Goal: Communication & Community: Ask a question

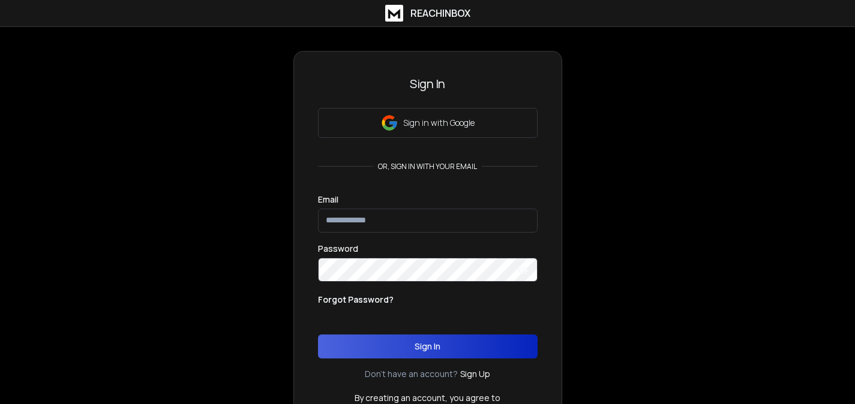
drag, startPoint x: 458, startPoint y: 83, endPoint x: 440, endPoint y: 83, distance: 18.0
click at [458, 83] on button "Later" at bounding box center [466, 77] width 54 height 30
click at [480, 371] on link "Sign Up" at bounding box center [475, 374] width 30 height 12
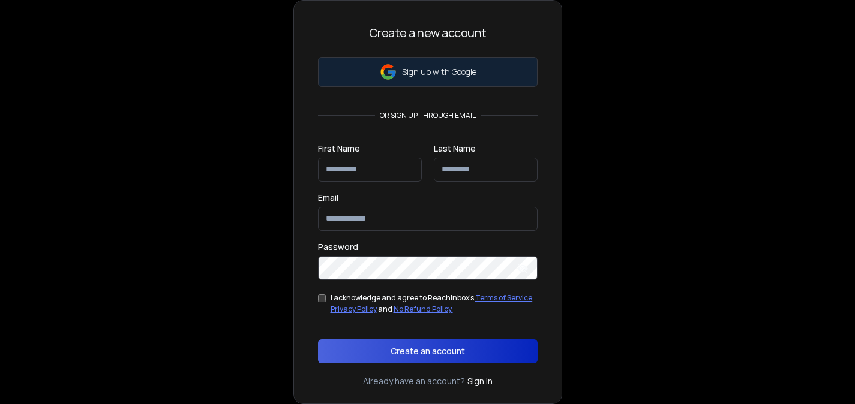
click at [435, 71] on p "Sign up with Google" at bounding box center [439, 72] width 74 height 12
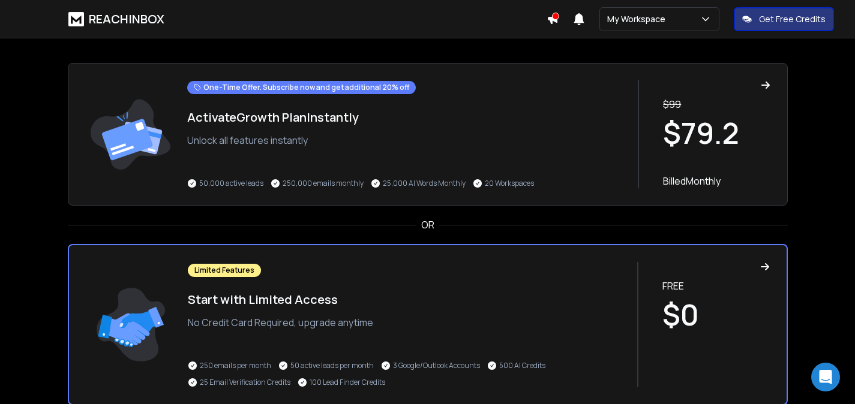
scroll to position [67, 0]
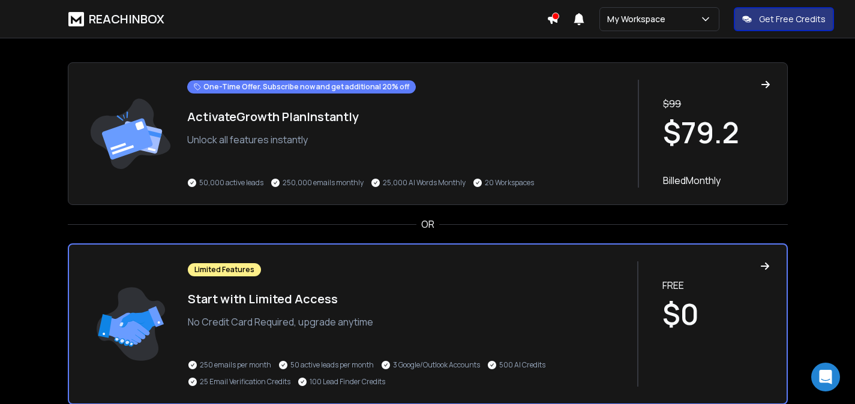
click at [685, 316] on h1 "$0" at bounding box center [715, 314] width 107 height 29
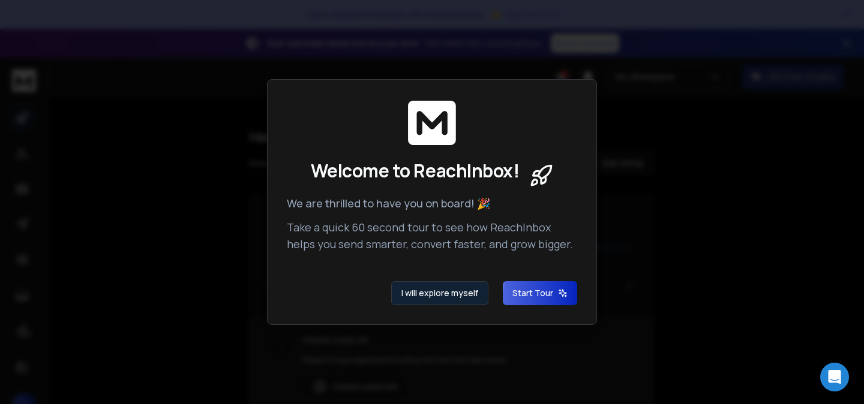
click at [445, 293] on button "I will explore myself" at bounding box center [439, 293] width 97 height 24
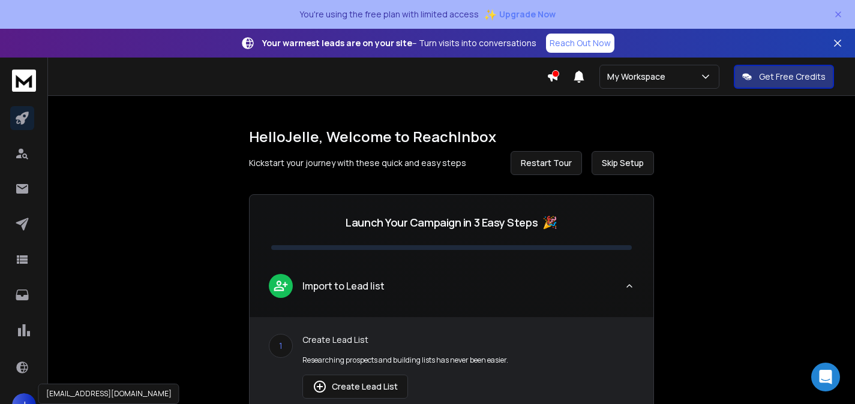
click at [29, 395] on span "J" at bounding box center [24, 405] width 24 height 24
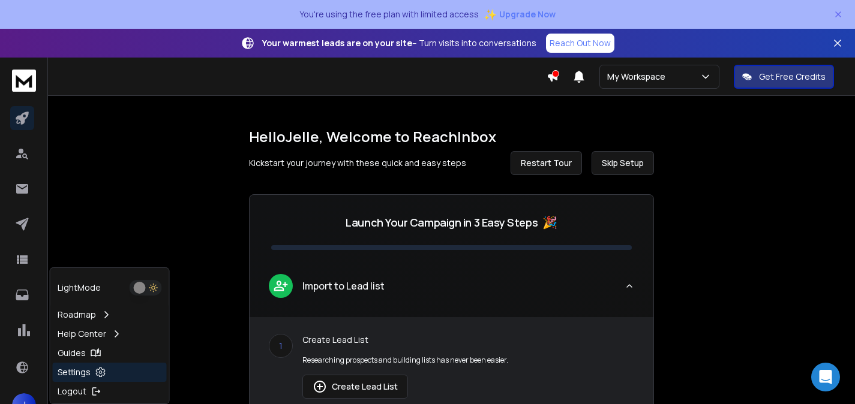
click at [82, 371] on p "Settings" at bounding box center [74, 372] width 33 height 12
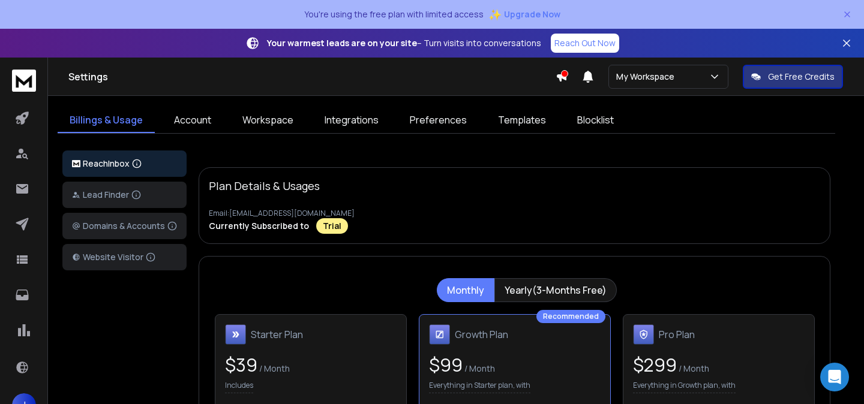
click at [192, 121] on link "Account" at bounding box center [192, 120] width 61 height 25
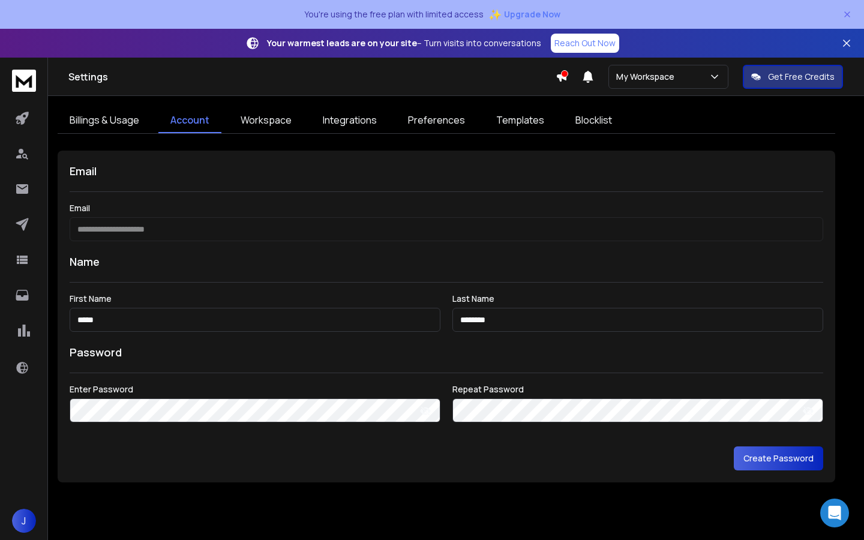
click at [422, 404] on icon at bounding box center [425, 410] width 11 height 7
click at [811, 404] on icon at bounding box center [807, 410] width 11 height 11
click at [757, 404] on button "Create Password" at bounding box center [777, 458] width 89 height 24
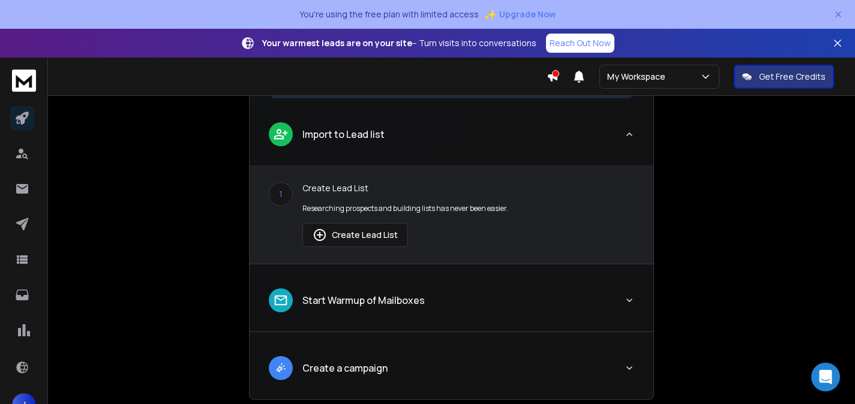
scroll to position [179, 0]
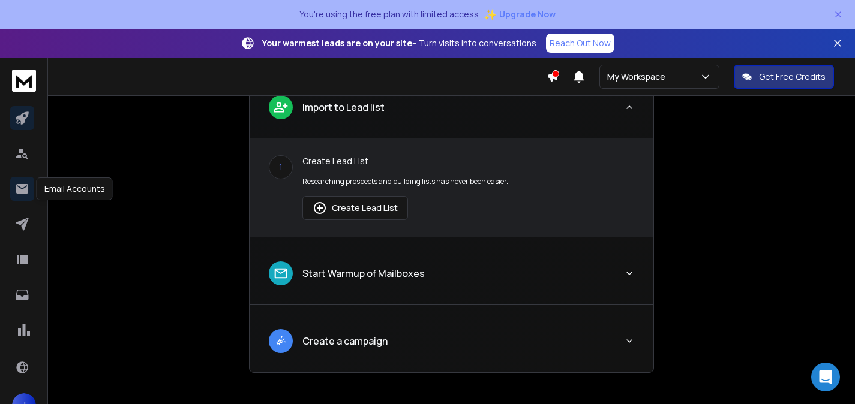
click at [23, 192] on icon at bounding box center [22, 189] width 12 height 10
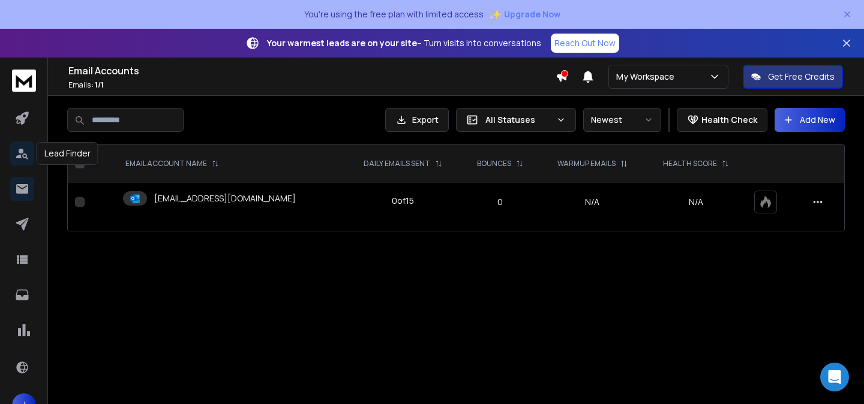
click at [22, 152] on circle at bounding box center [21, 151] width 5 height 5
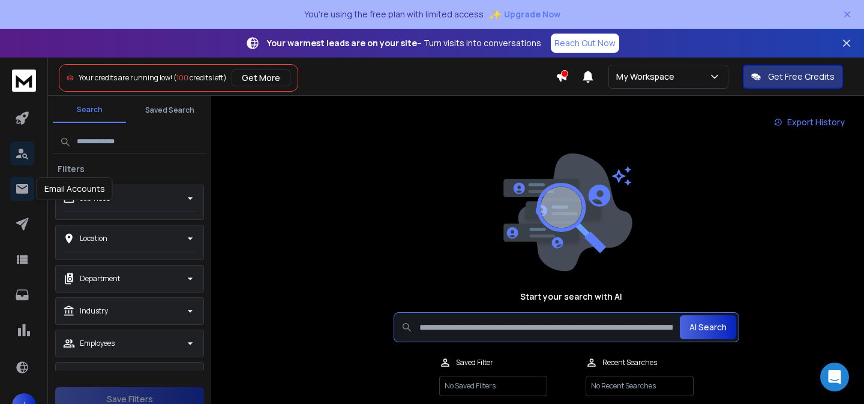
click at [17, 184] on icon at bounding box center [22, 189] width 12 height 10
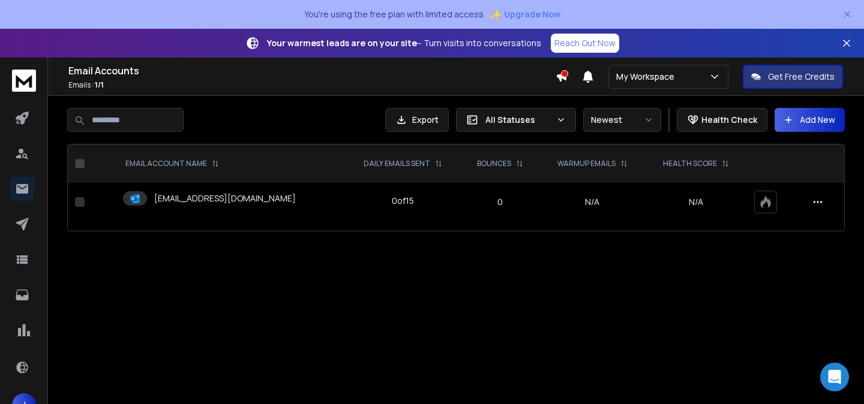
click at [89, 278] on div "You're using the free plan with limited access ✨ Upgrade Now Your warmest leads…" at bounding box center [432, 202] width 864 height 404
click at [760, 201] on icon at bounding box center [765, 202] width 10 height 12
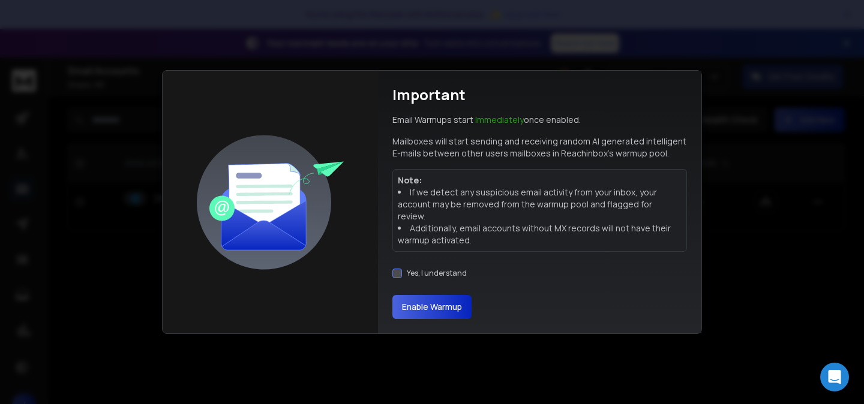
click at [401, 269] on button "Yes, I understand" at bounding box center [397, 274] width 10 height 10
click at [420, 302] on button "Enable Warmup" at bounding box center [431, 307] width 79 height 24
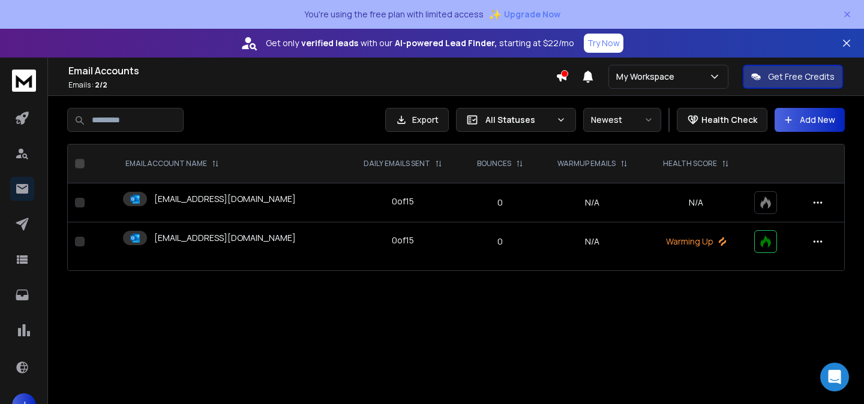
click at [766, 199] on icon at bounding box center [765, 203] width 12 height 12
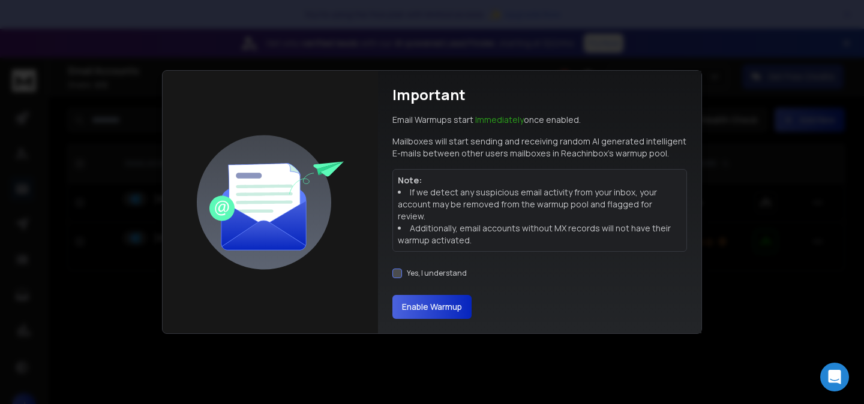
click at [399, 269] on button "Yes, I understand" at bounding box center [397, 274] width 10 height 10
click at [431, 311] on button "Enable Warmup" at bounding box center [431, 307] width 79 height 24
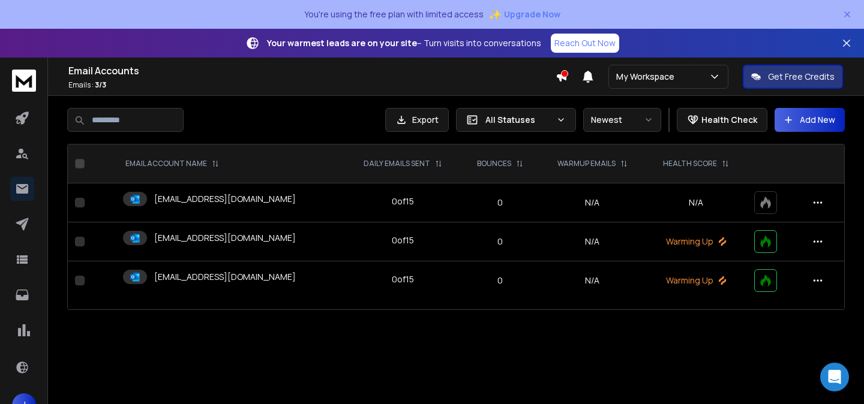
click at [765, 204] on icon at bounding box center [765, 203] width 12 height 12
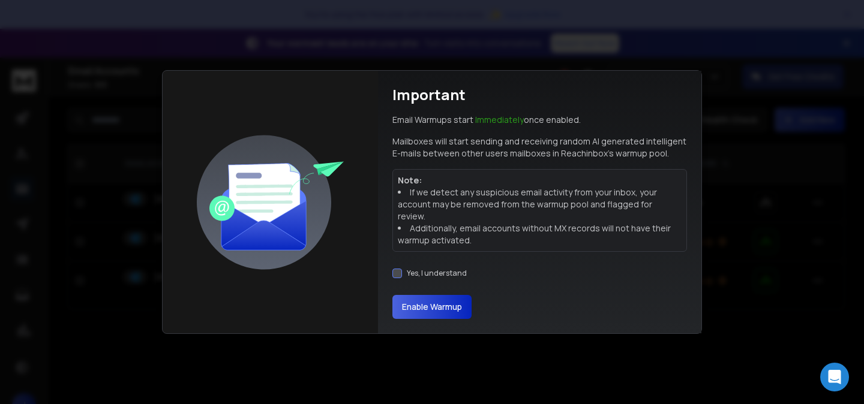
click at [401, 269] on button "Yes, I understand" at bounding box center [397, 274] width 10 height 10
click at [432, 302] on button "Enable Warmup" at bounding box center [431, 307] width 79 height 24
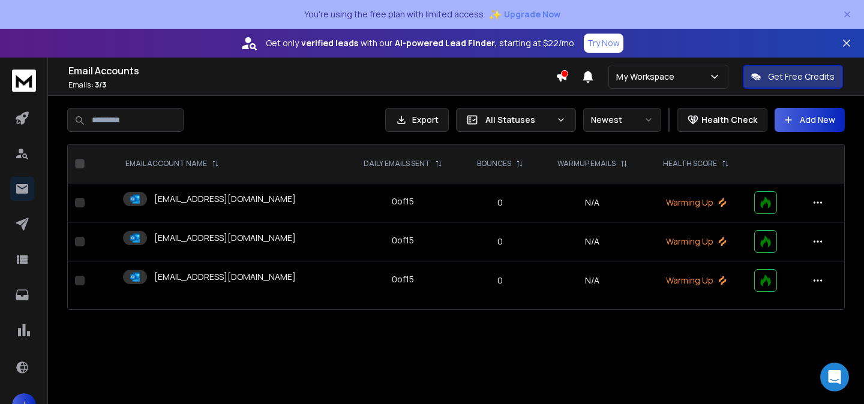
click at [845, 43] on icon at bounding box center [846, 43] width 7 height 7
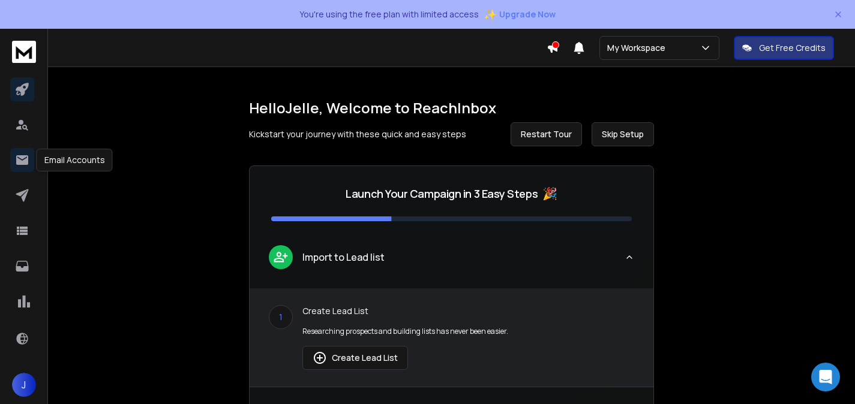
click at [19, 163] on icon at bounding box center [22, 160] width 12 height 10
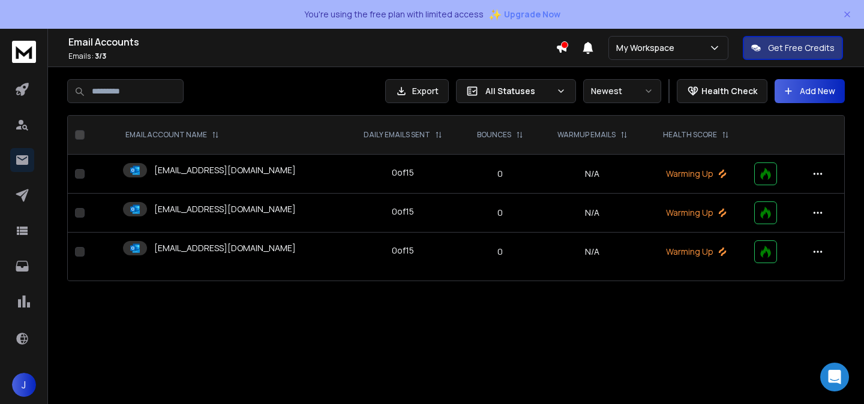
click at [345, 303] on div "You're using the free plan with limited access ✨ Upgrade Now Get only verified …" at bounding box center [432, 202] width 864 height 404
click at [385, 335] on div "You're using the free plan with limited access ✨ Upgrade Now Get only verified …" at bounding box center [432, 202] width 864 height 404
click at [831, 374] on icon "Open Intercom Messenger" at bounding box center [834, 377] width 14 height 16
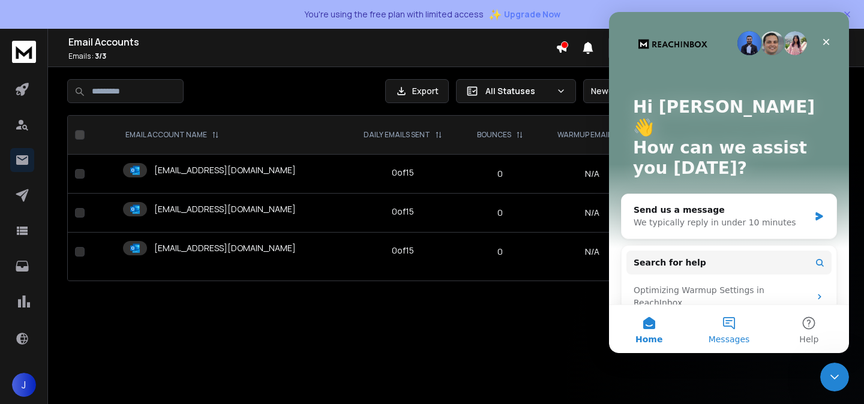
click at [732, 321] on button "Messages" at bounding box center [728, 329] width 80 height 48
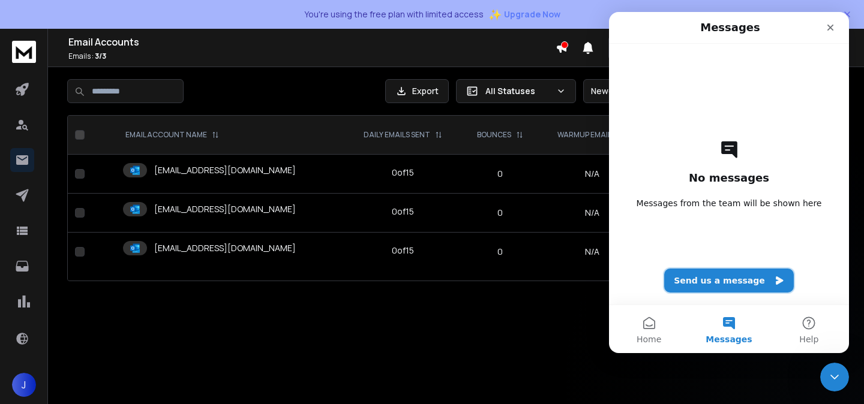
click at [719, 282] on button "Send us a message" at bounding box center [729, 281] width 130 height 24
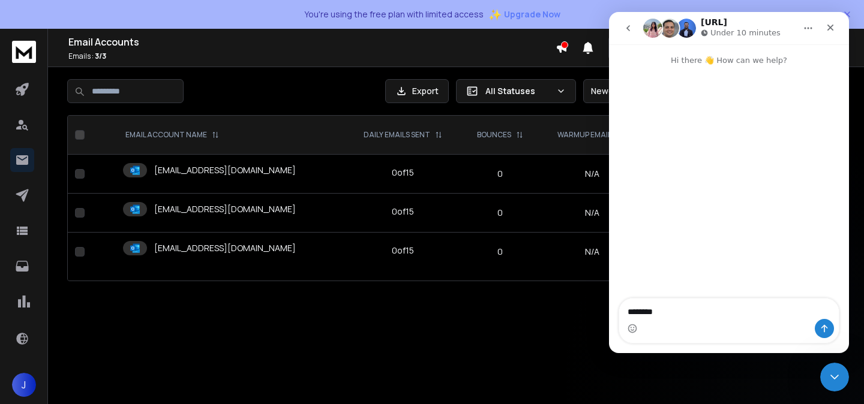
type textarea "*********"
type textarea "*"
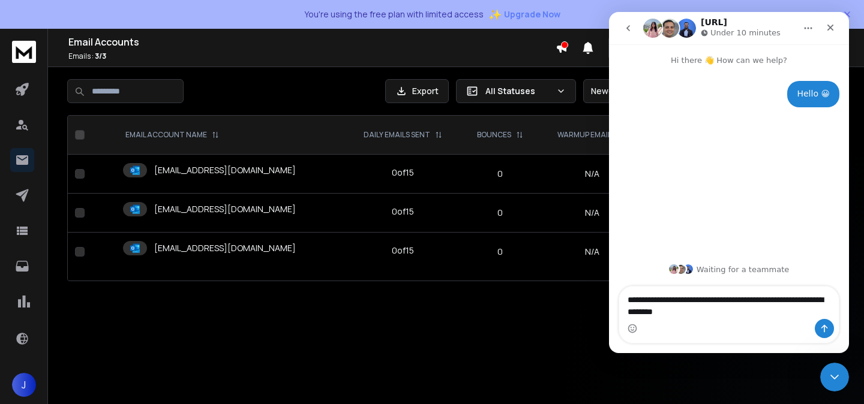
type textarea "**********"
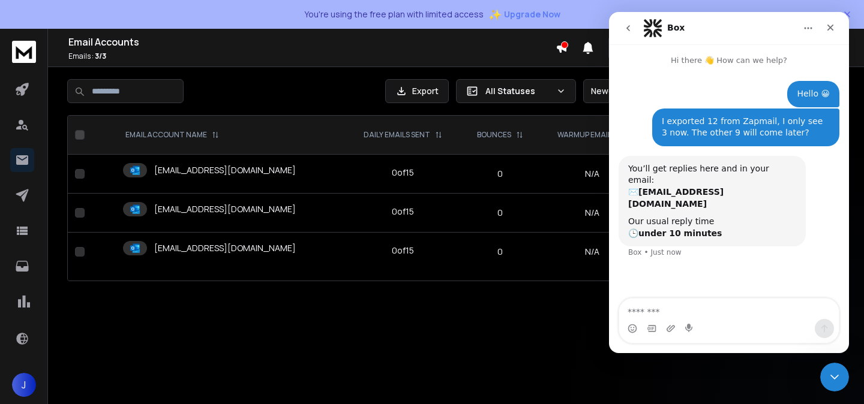
click at [705, 306] on textarea "Message…" at bounding box center [728, 309] width 219 height 20
type textarea "*"
type textarea "**********"
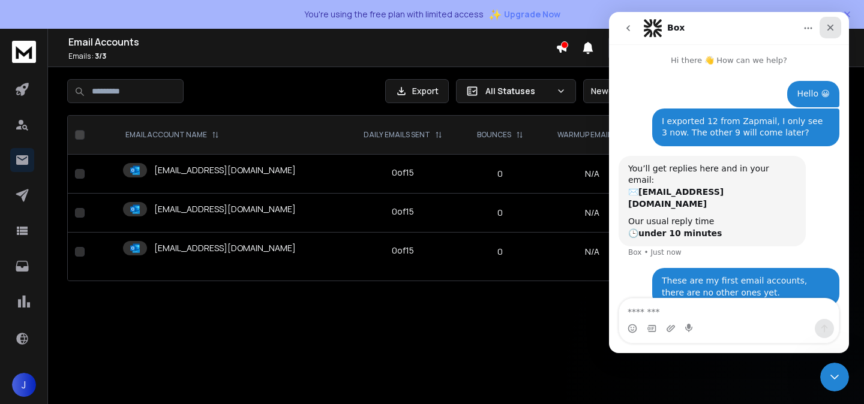
click at [830, 26] on icon "Close" at bounding box center [830, 28] width 10 height 10
